Goal: Task Accomplishment & Management: Manage account settings

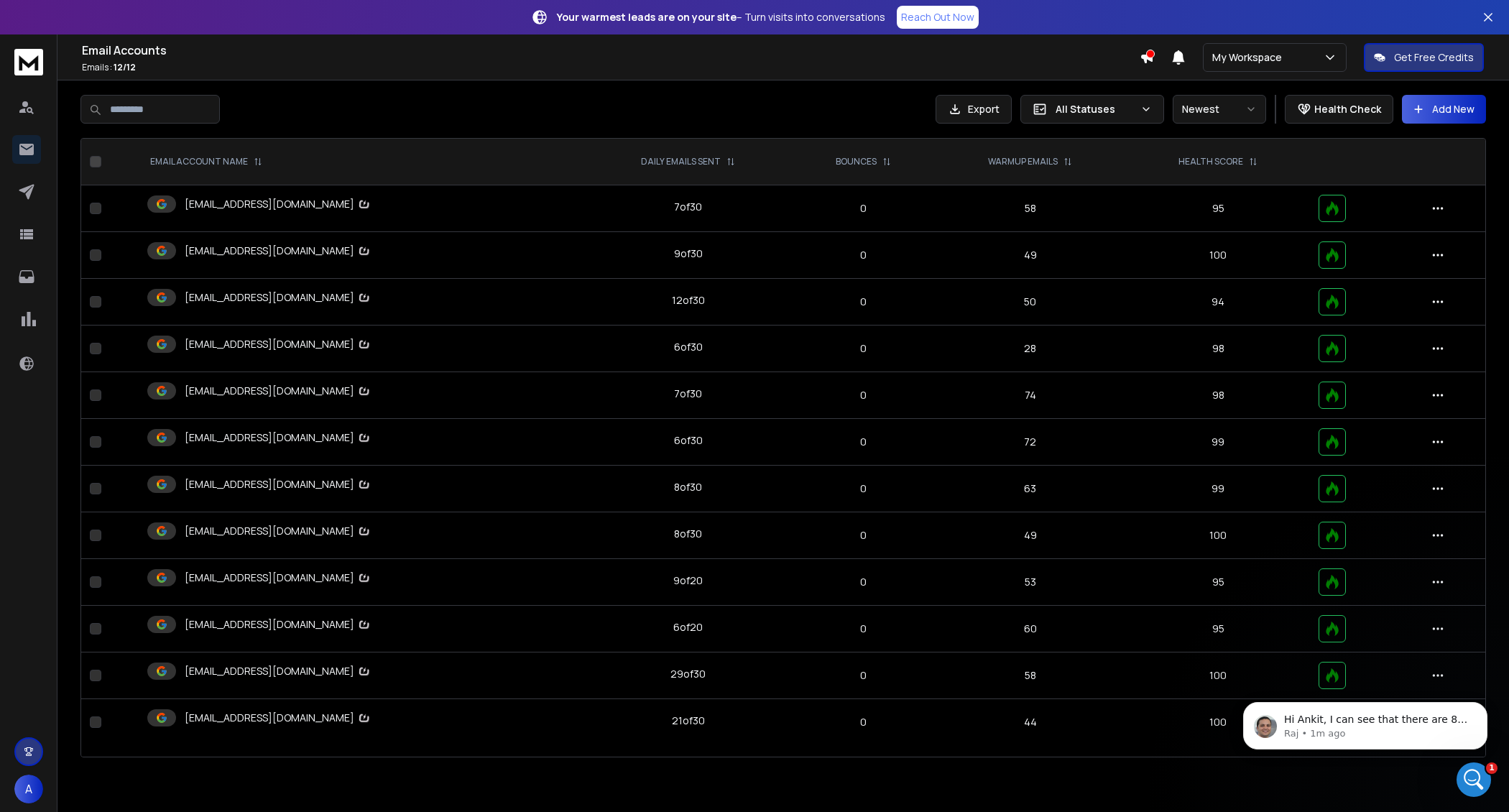
click at [302, 236] on td "[EMAIL_ADDRESS][DOMAIN_NAME]" at bounding box center [360, 256] width 444 height 47
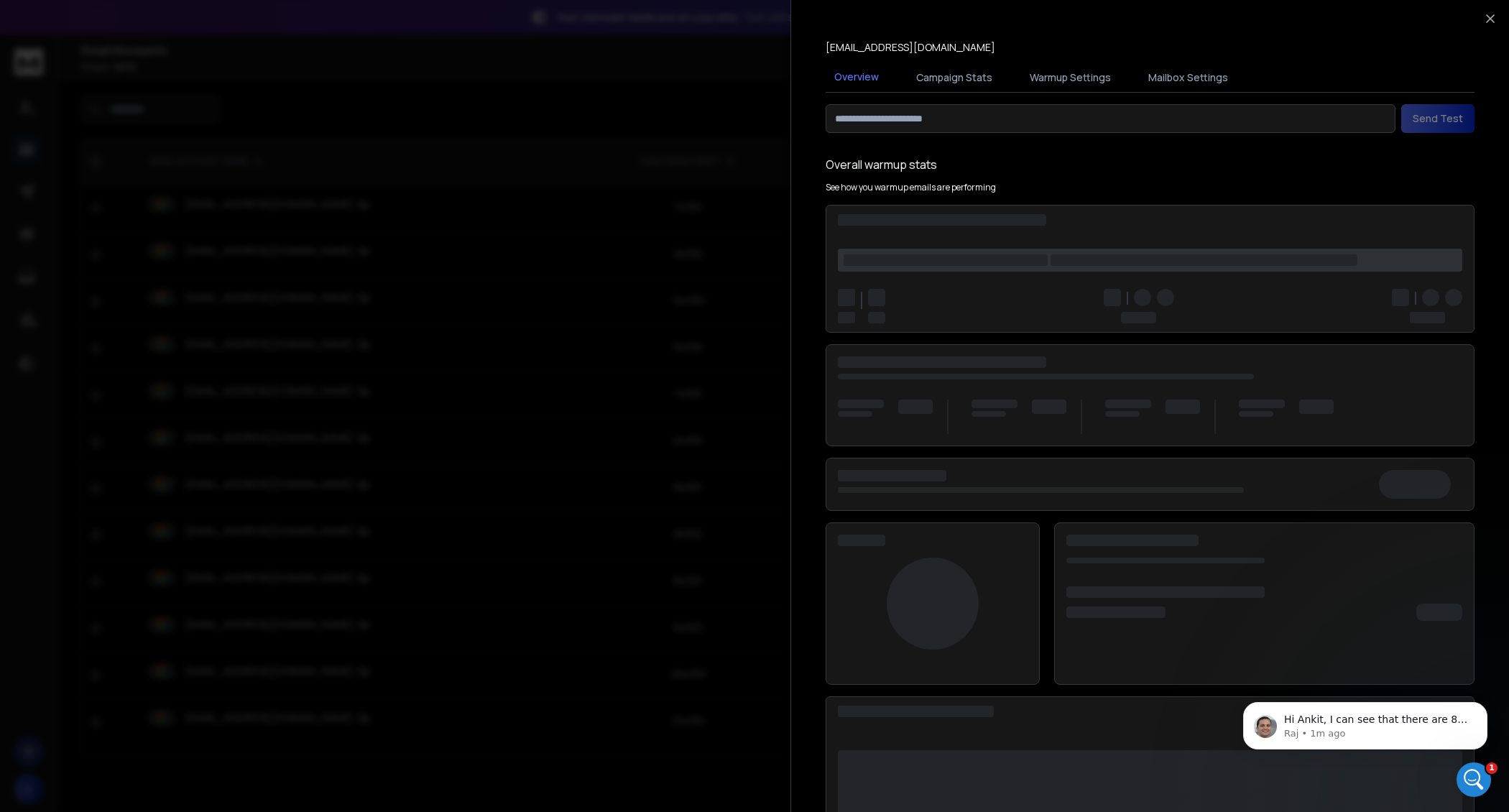
click at [1097, 72] on button "Warmup Settings" at bounding box center [1071, 77] width 98 height 31
click at [762, 212] on div at bounding box center [754, 406] width 1509 height 812
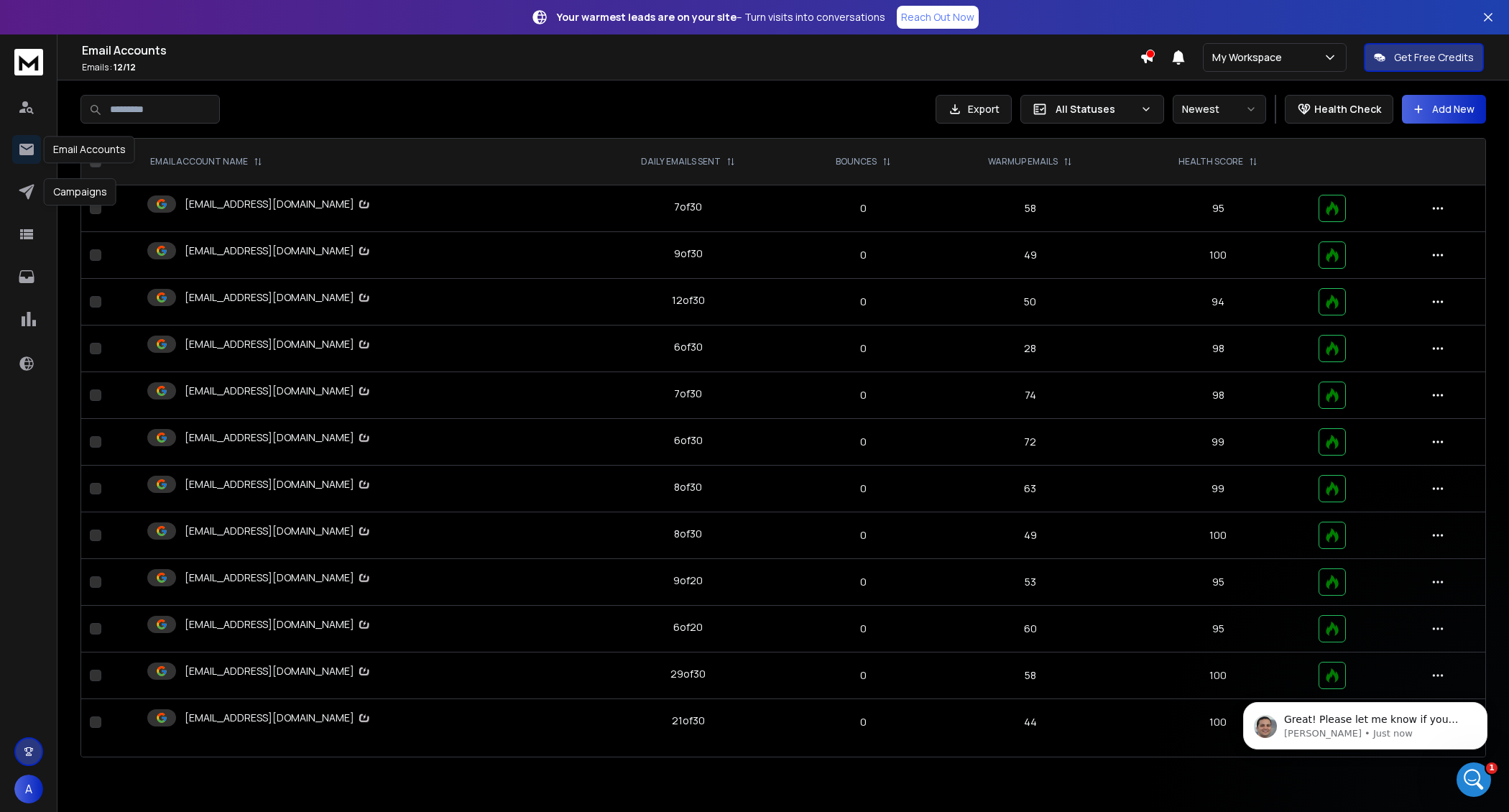
click at [48, 207] on div "A" at bounding box center [28, 426] width 57 height 783
click at [34, 199] on icon at bounding box center [26, 191] width 17 height 17
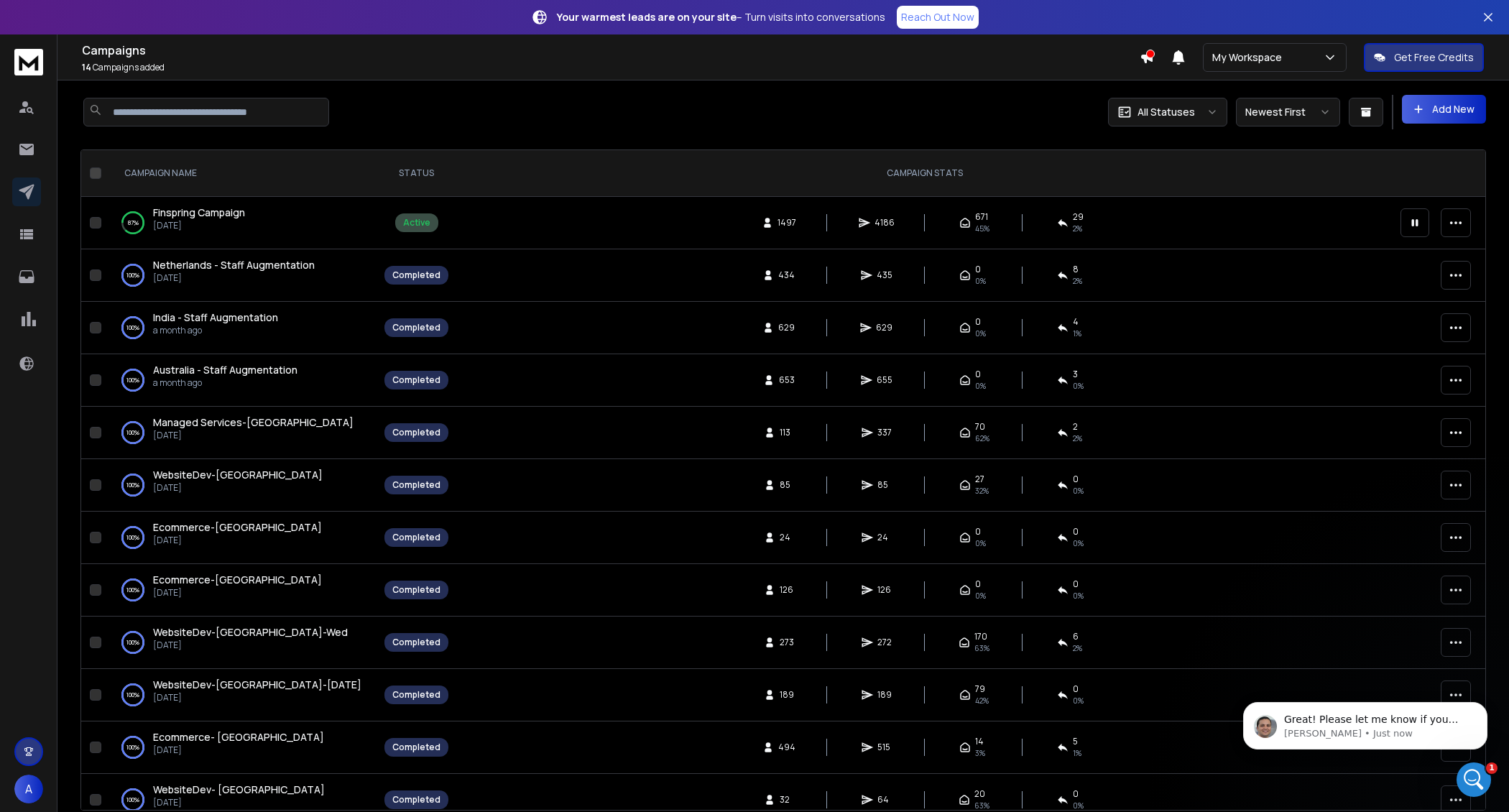
click at [199, 210] on span "Finspring Campaign" at bounding box center [199, 212] width 92 height 14
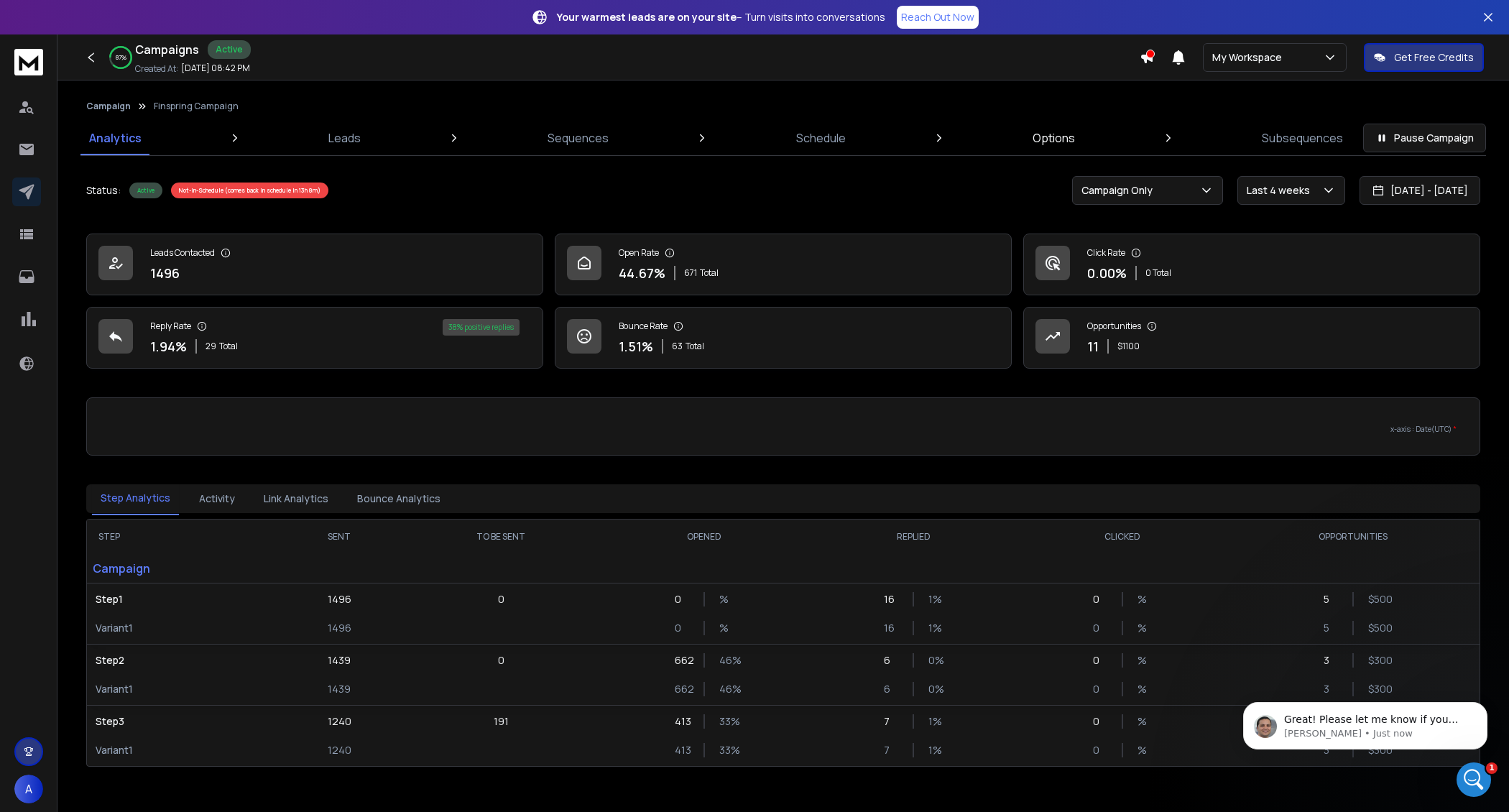
click at [1073, 138] on p "Options" at bounding box center [1054, 137] width 43 height 17
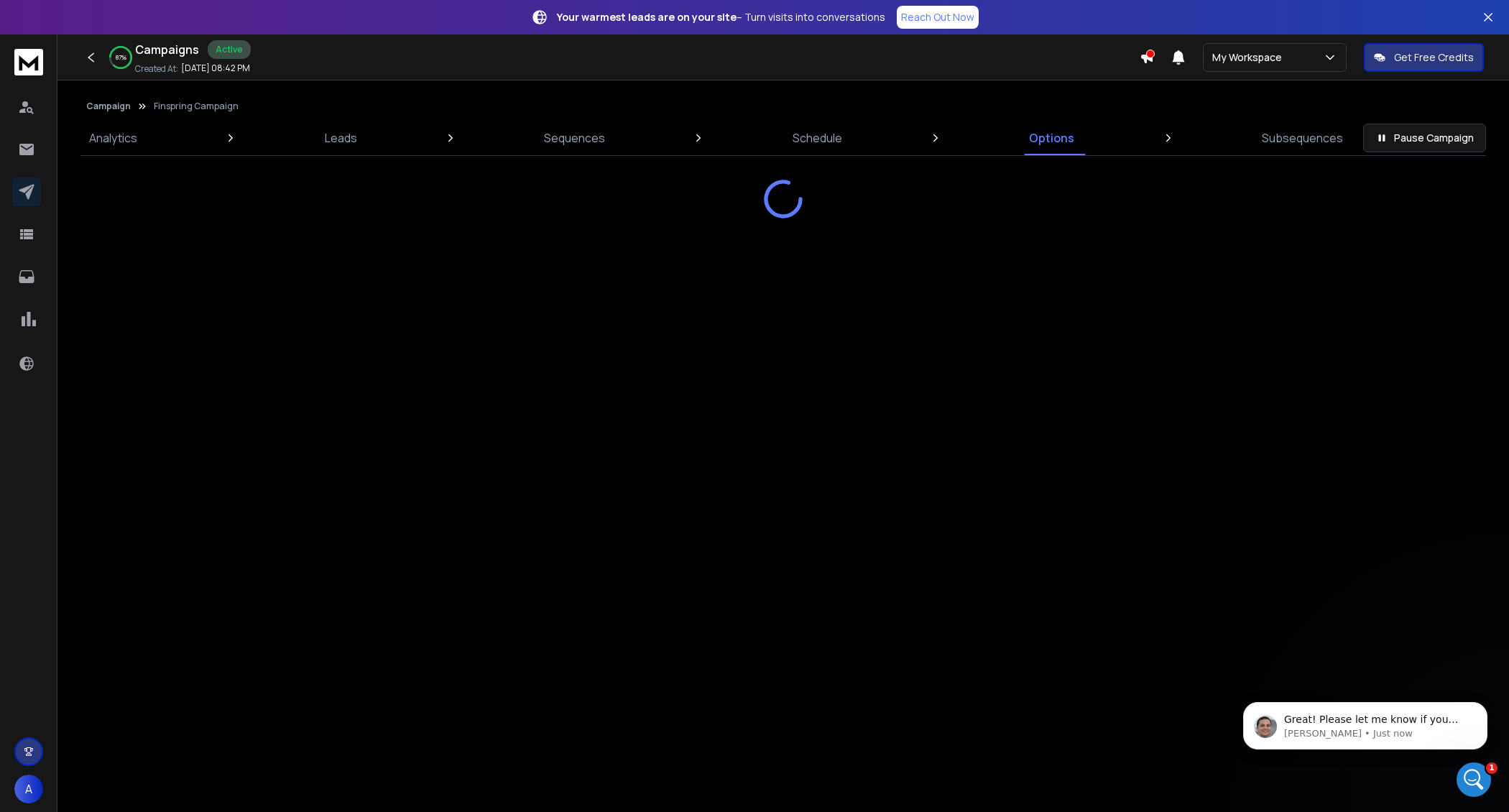
select select "*"
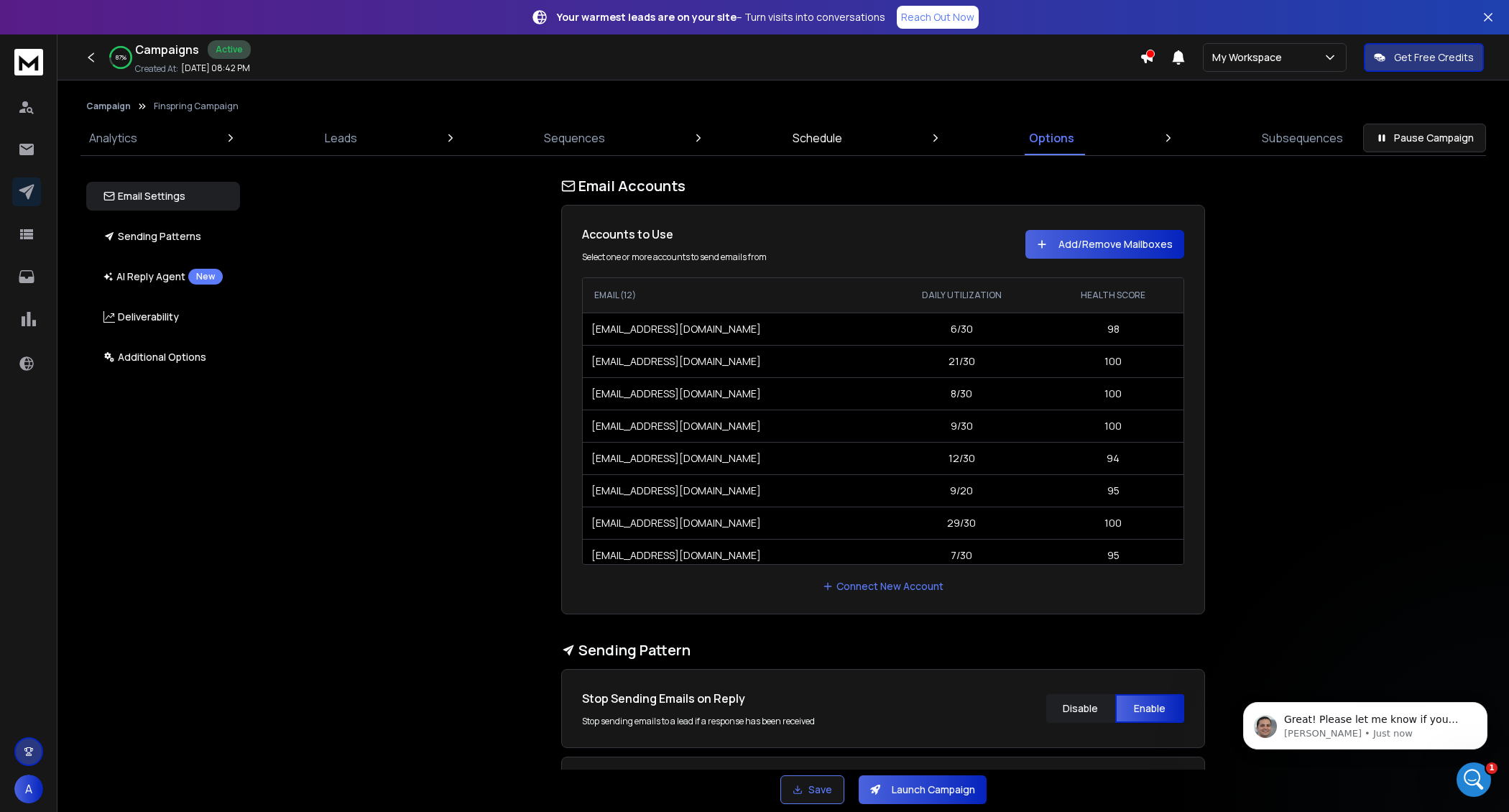
click at [827, 129] on p "Schedule" at bounding box center [817, 137] width 50 height 17
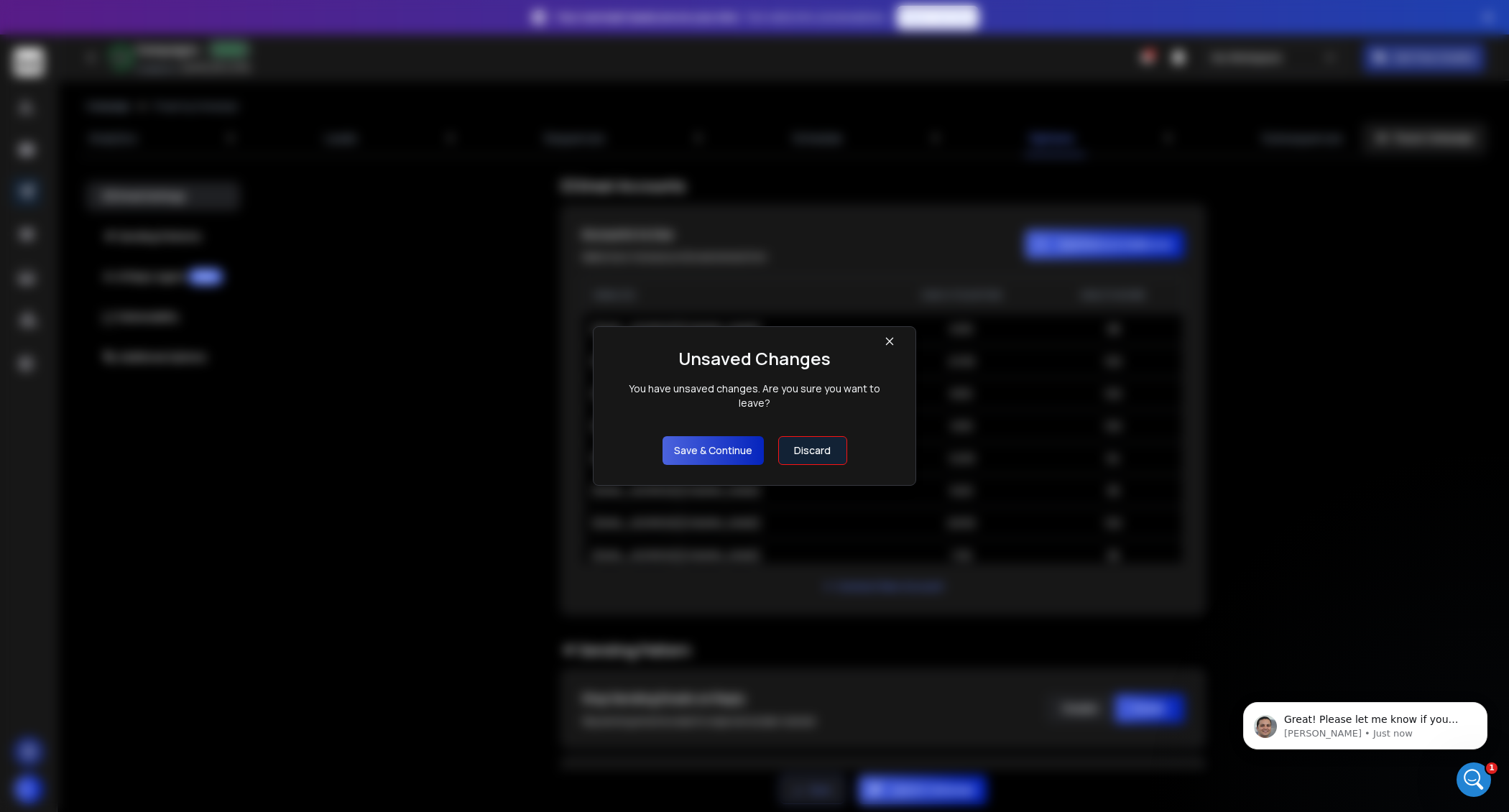
click at [694, 436] on button "Save & Continue" at bounding box center [713, 450] width 101 height 29
